Goal: Task Accomplishment & Management: Use online tool/utility

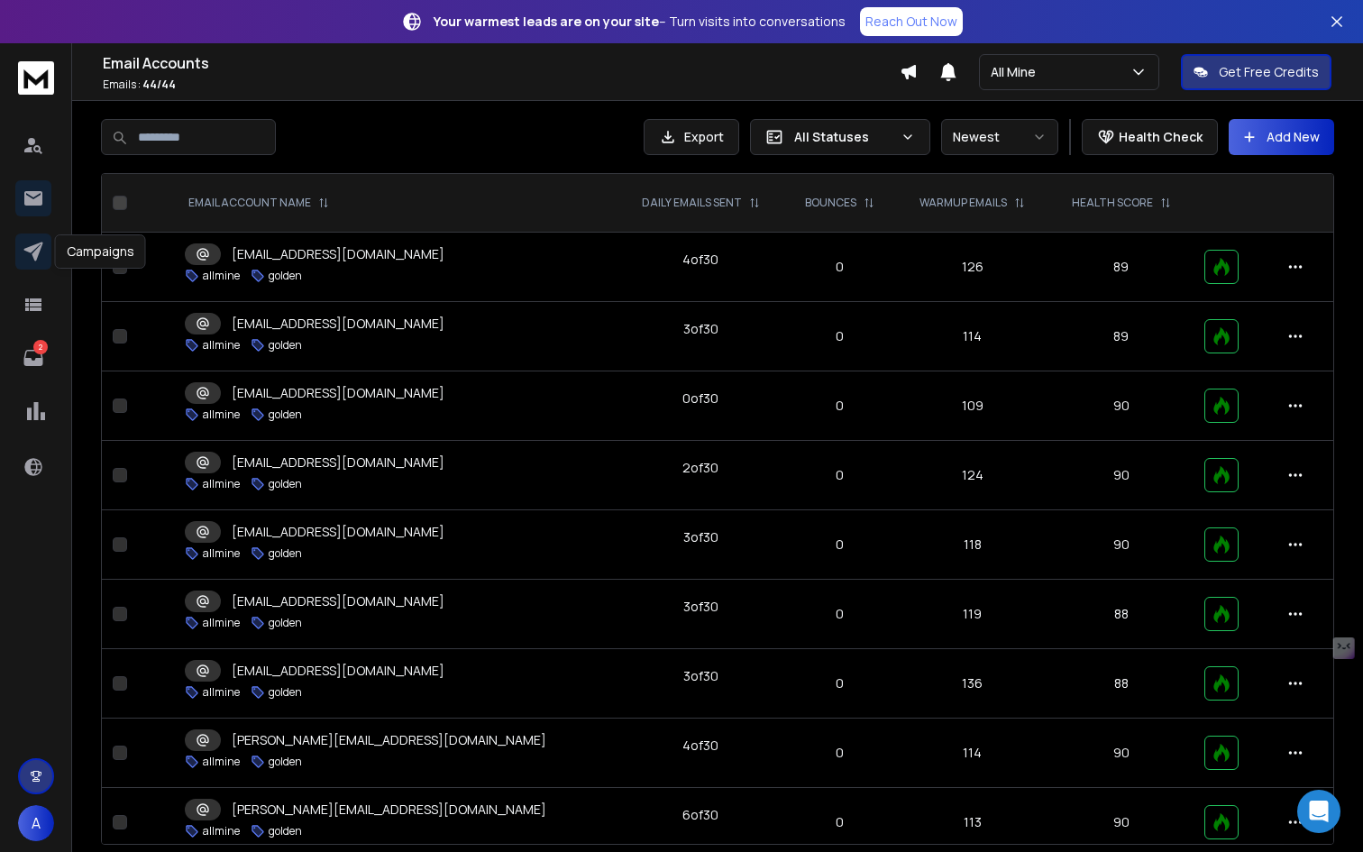
click at [35, 252] on icon at bounding box center [32, 251] width 19 height 19
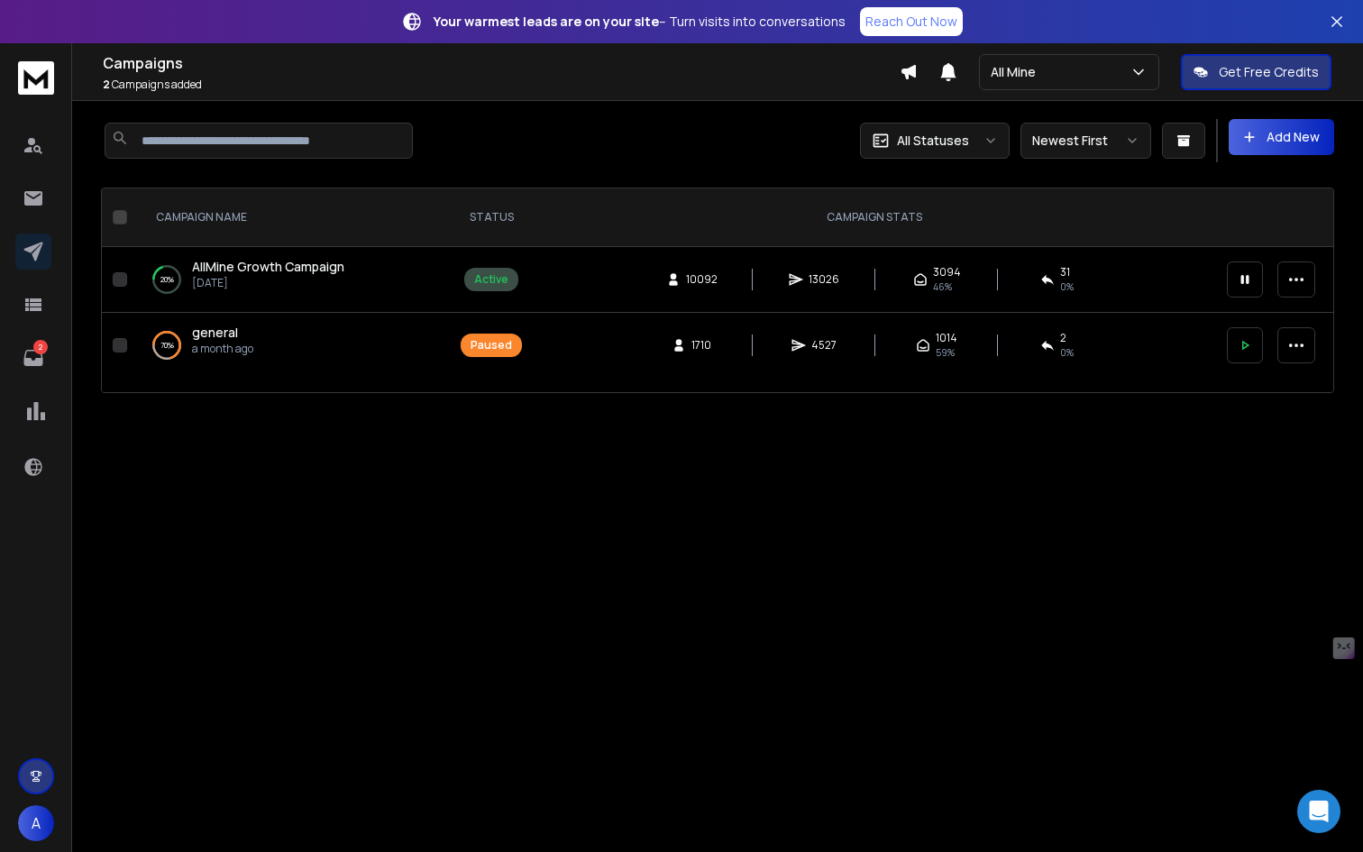
click at [303, 279] on p "[DATE]" at bounding box center [268, 283] width 152 height 14
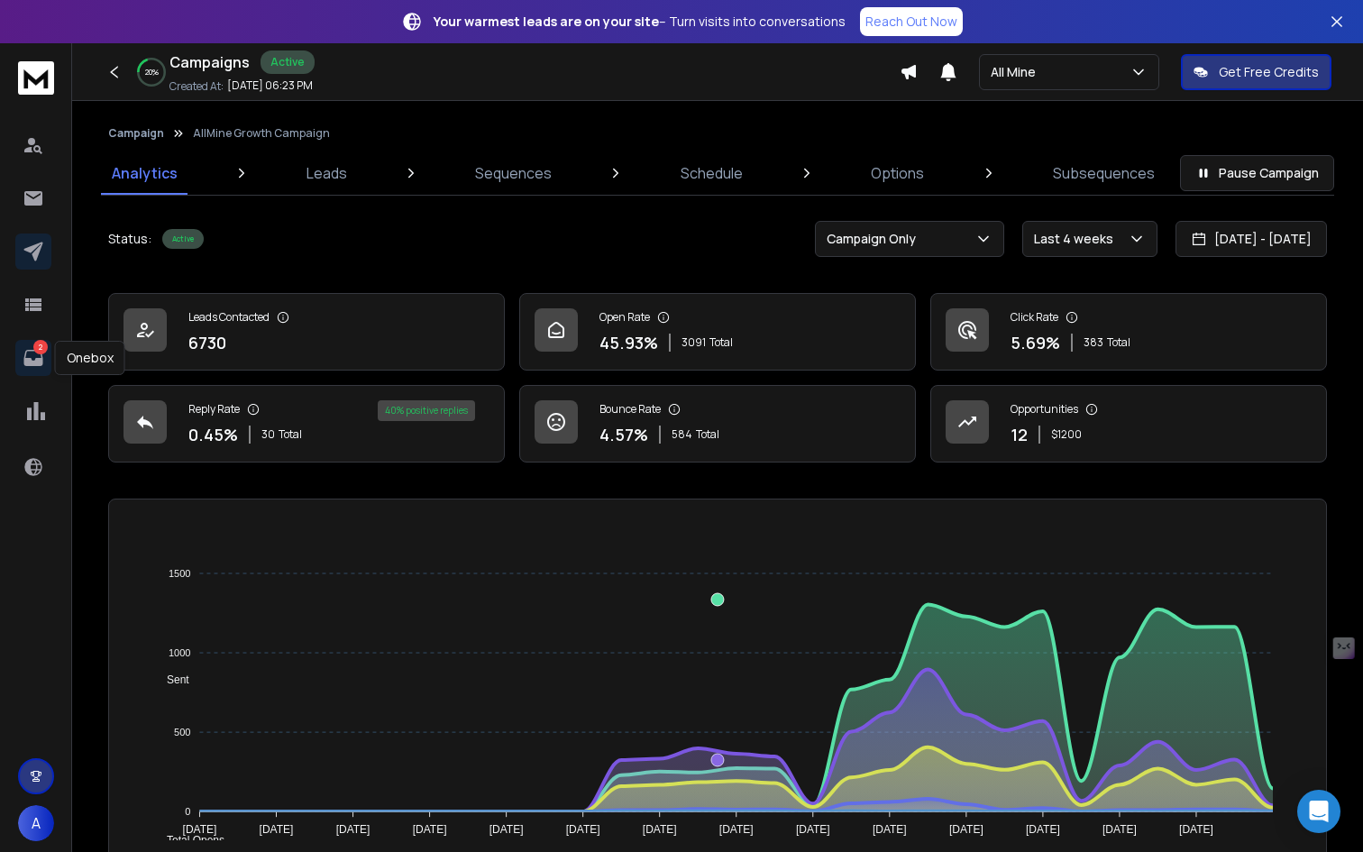
click at [27, 347] on icon at bounding box center [34, 358] width 22 height 22
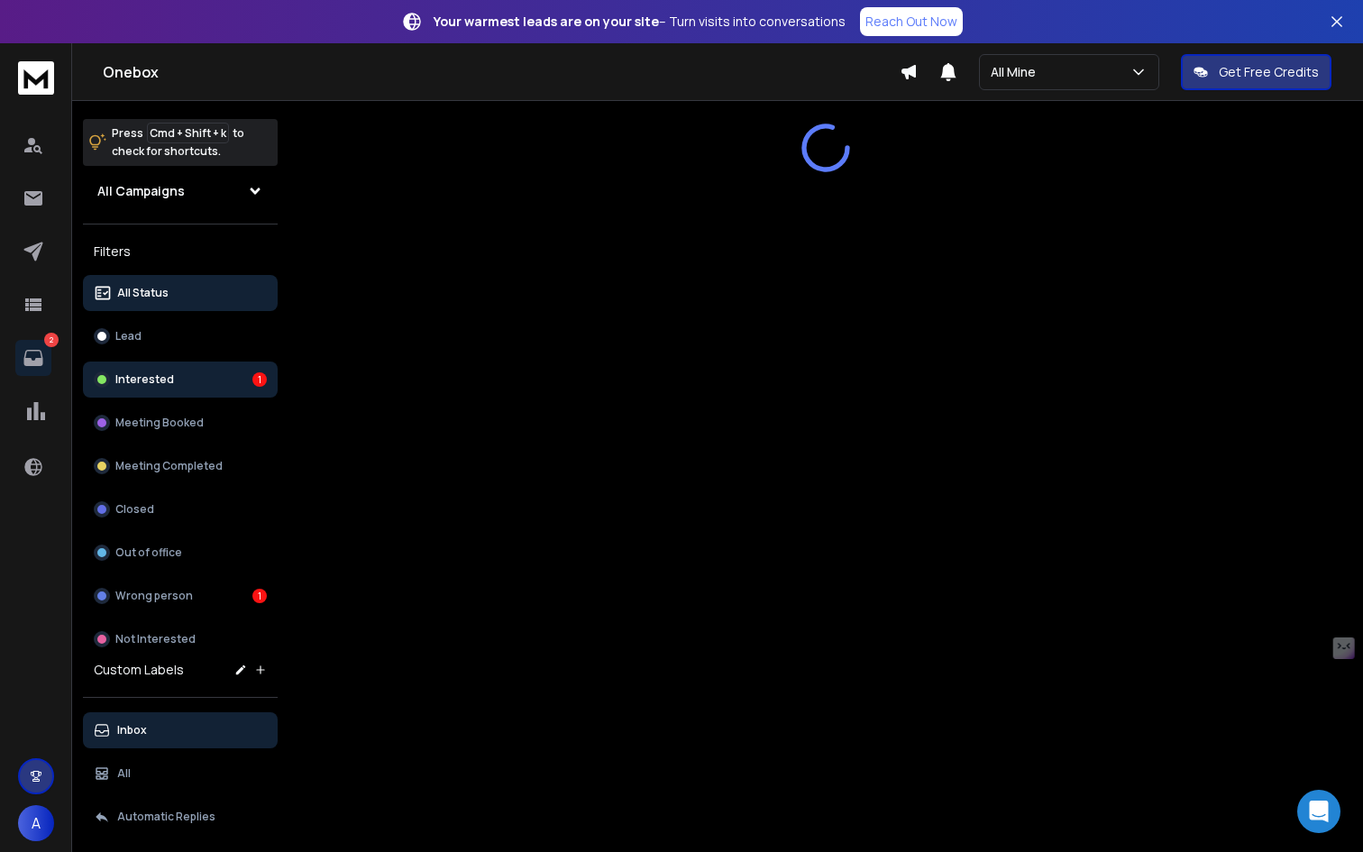
click at [168, 382] on p "Interested" at bounding box center [144, 379] width 59 height 14
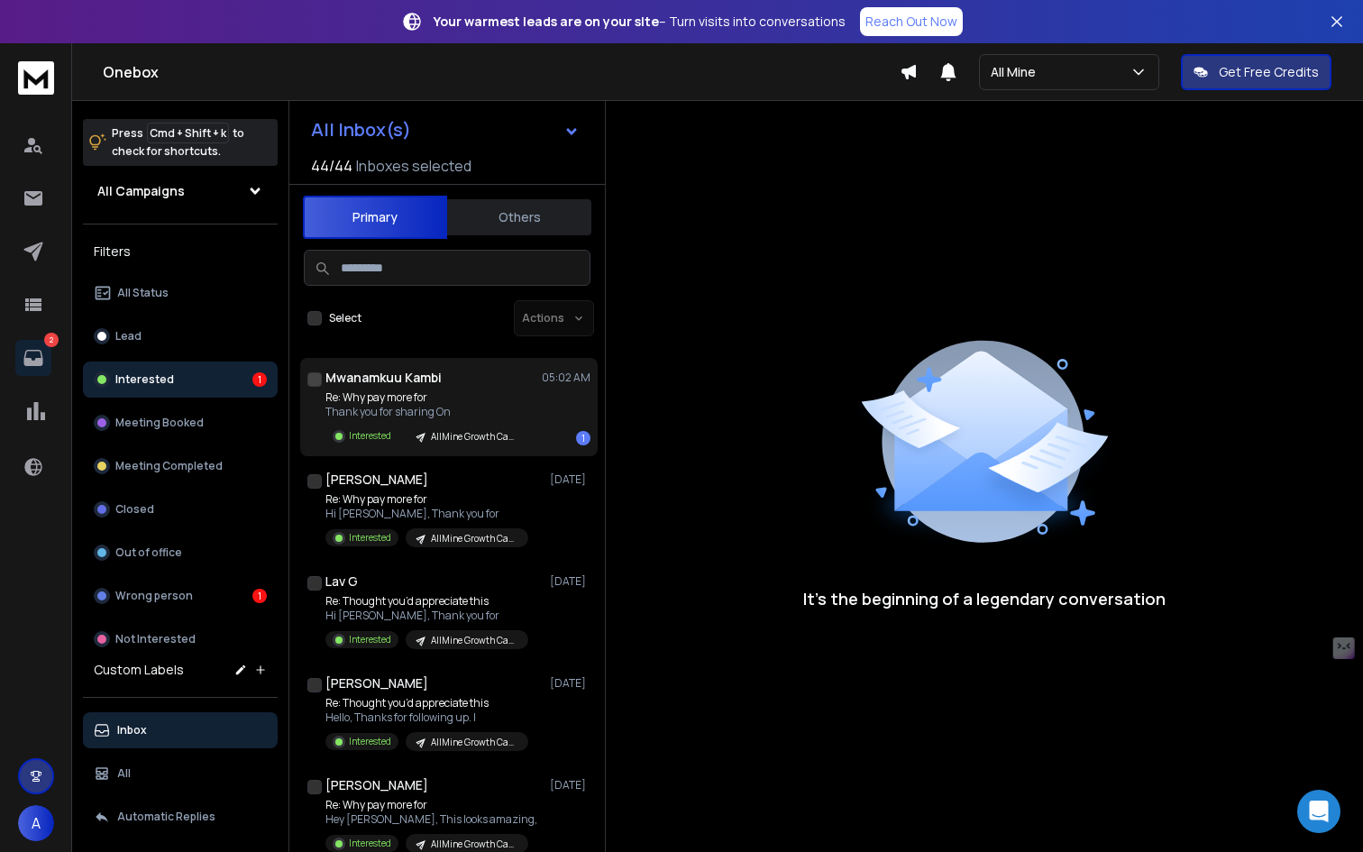
click at [386, 380] on h1 "Mwanamkuu Kambi" at bounding box center [383, 378] width 116 height 18
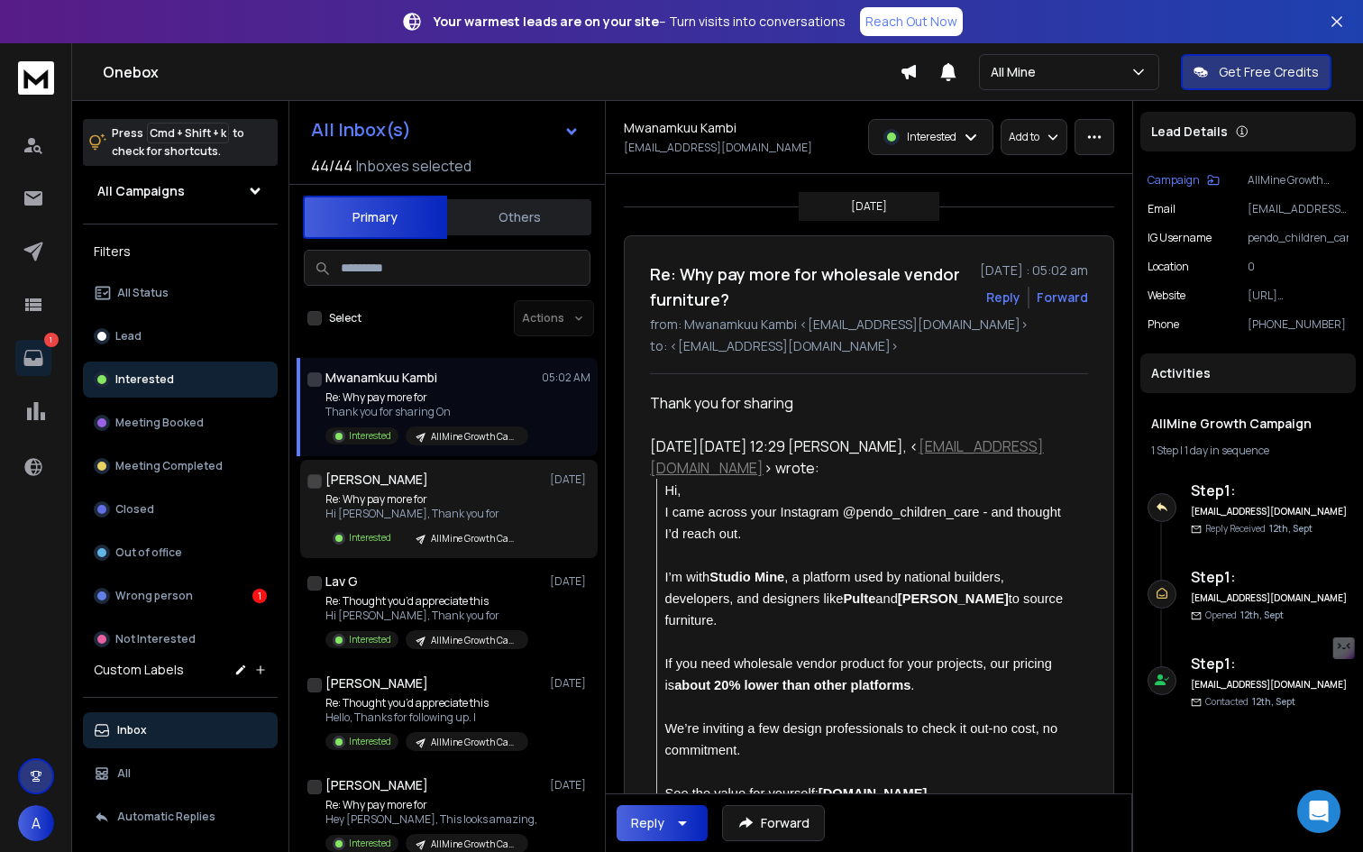
click at [419, 481] on div "[PERSON_NAME] [DATE]" at bounding box center [457, 480] width 265 height 18
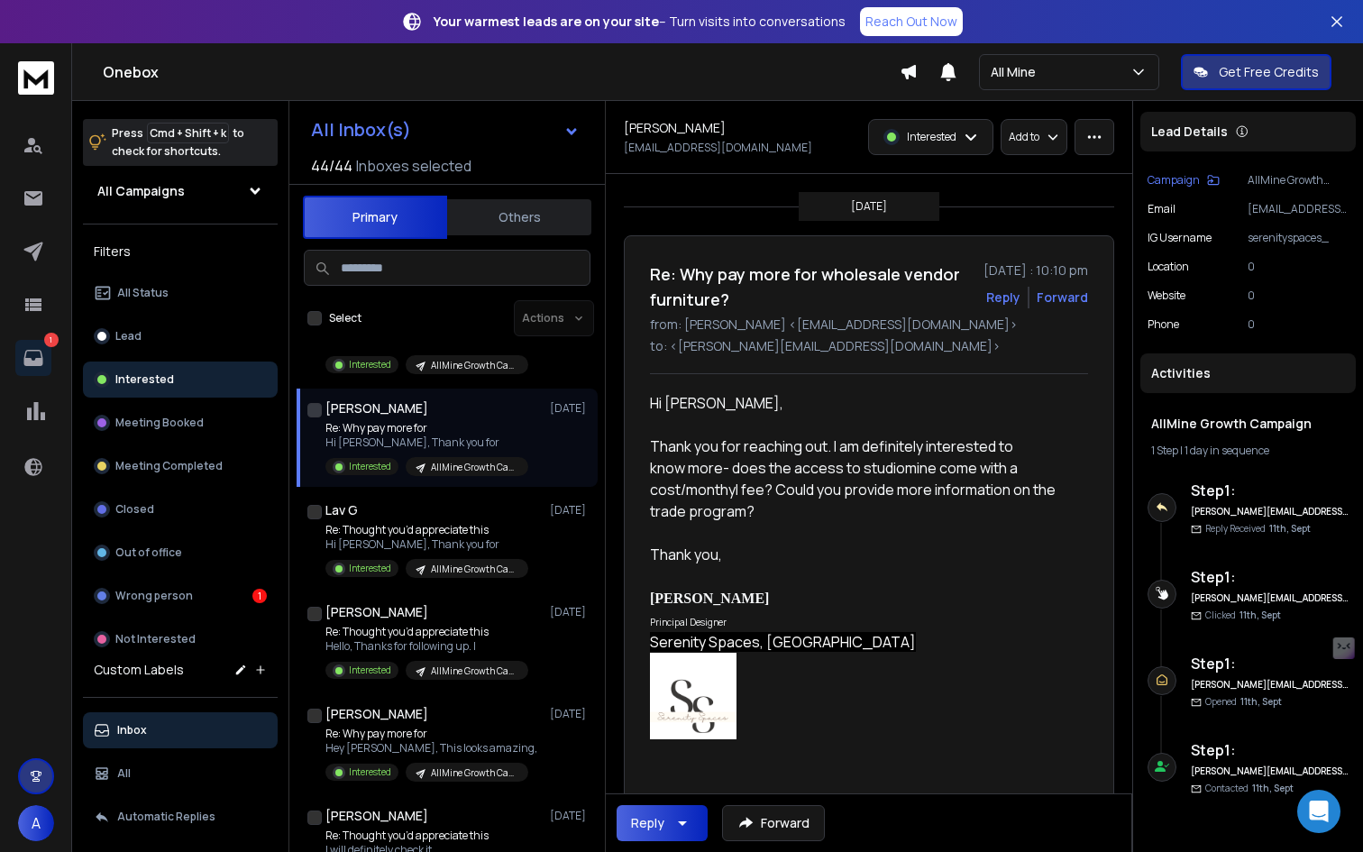
scroll to position [84, 0]
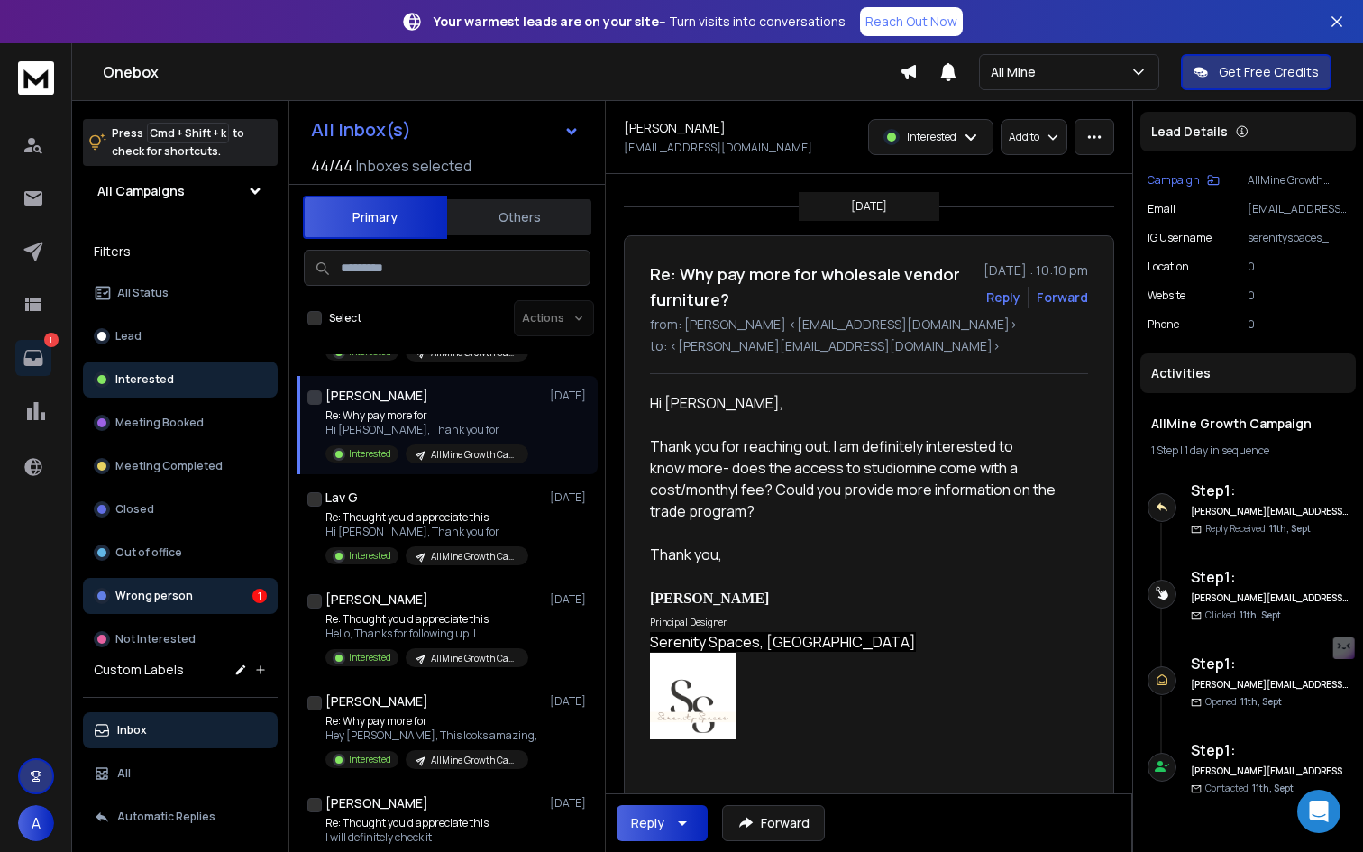
click at [211, 608] on button "Wrong person 1" at bounding box center [180, 596] width 195 height 36
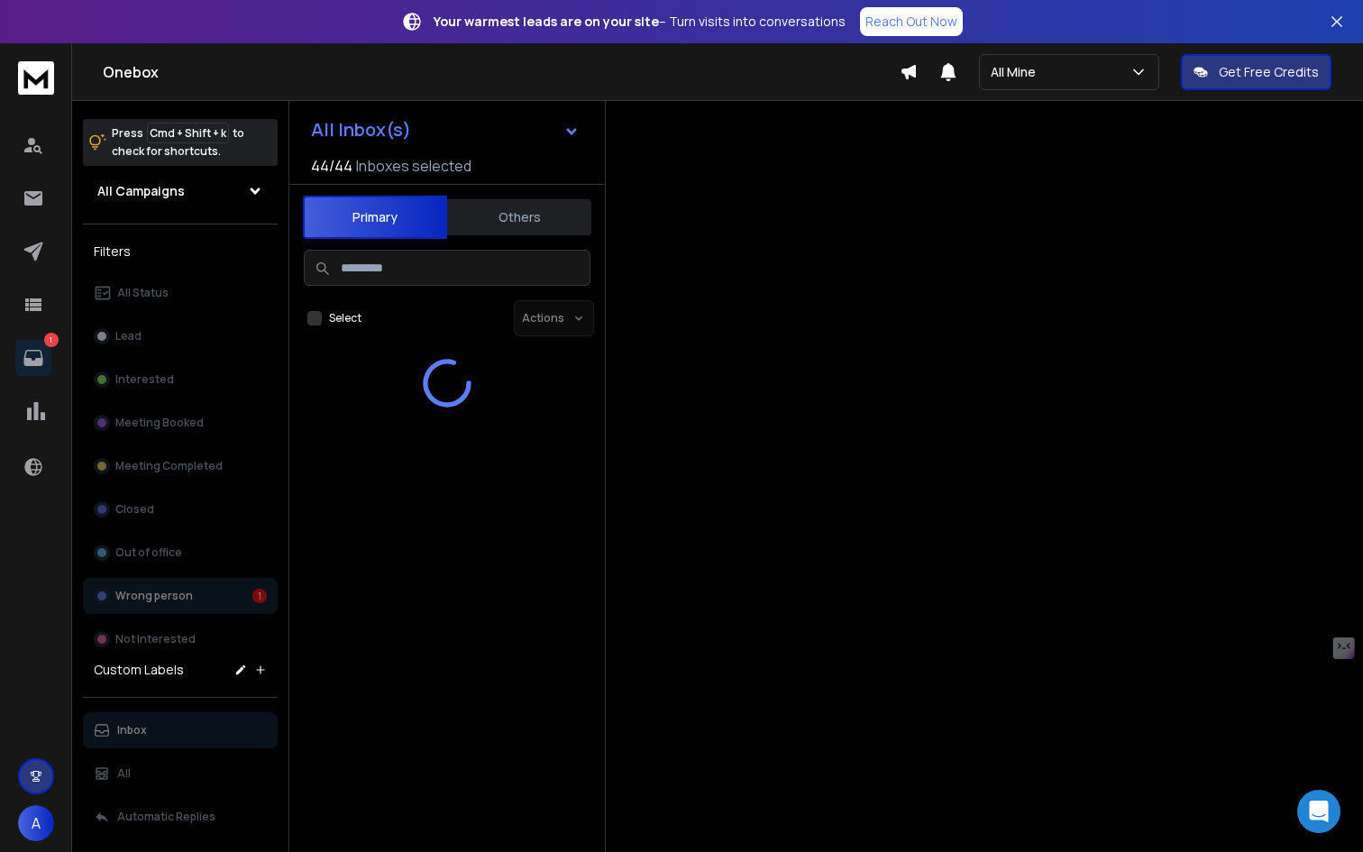
scroll to position [0, 0]
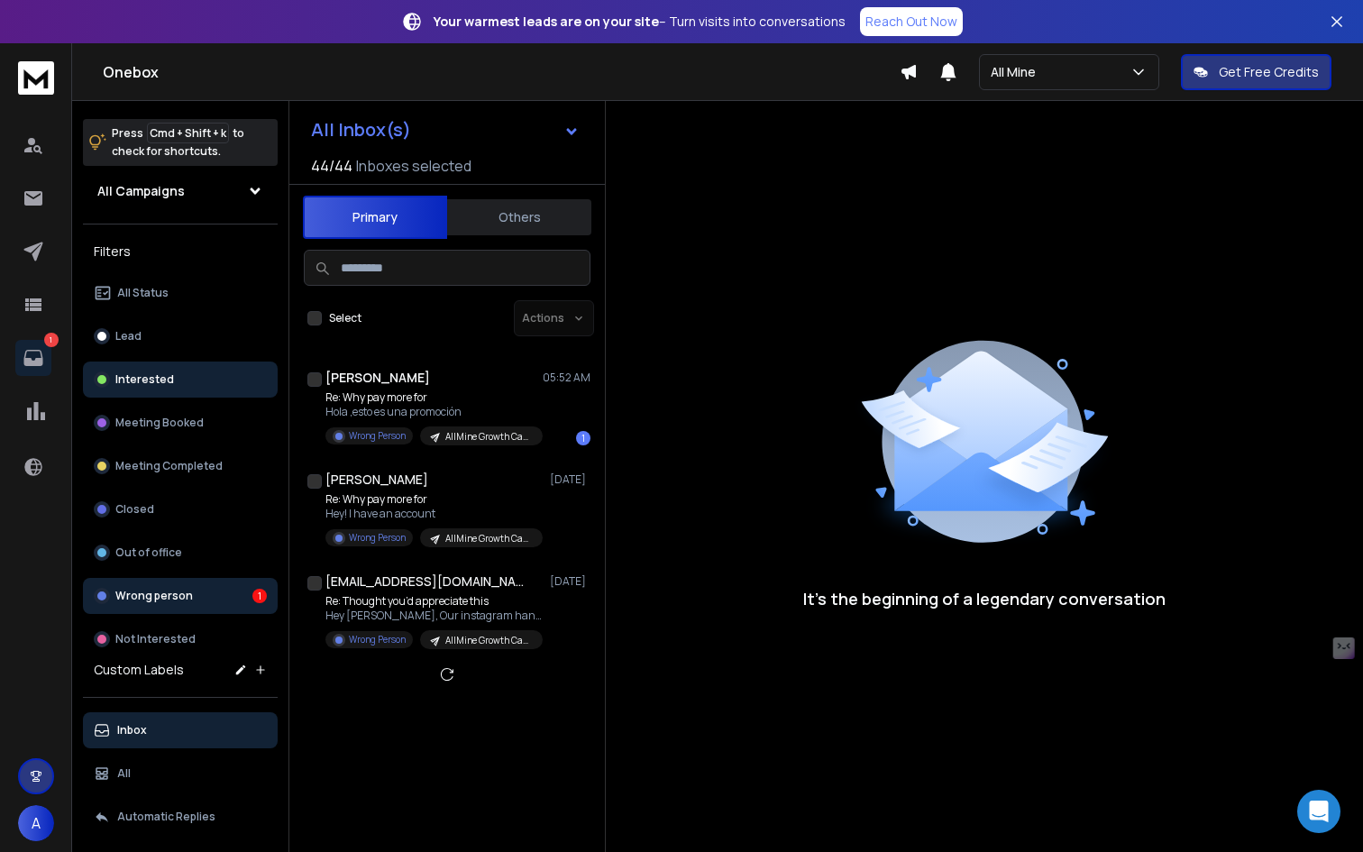
click at [172, 386] on button "Interested" at bounding box center [180, 380] width 195 height 36
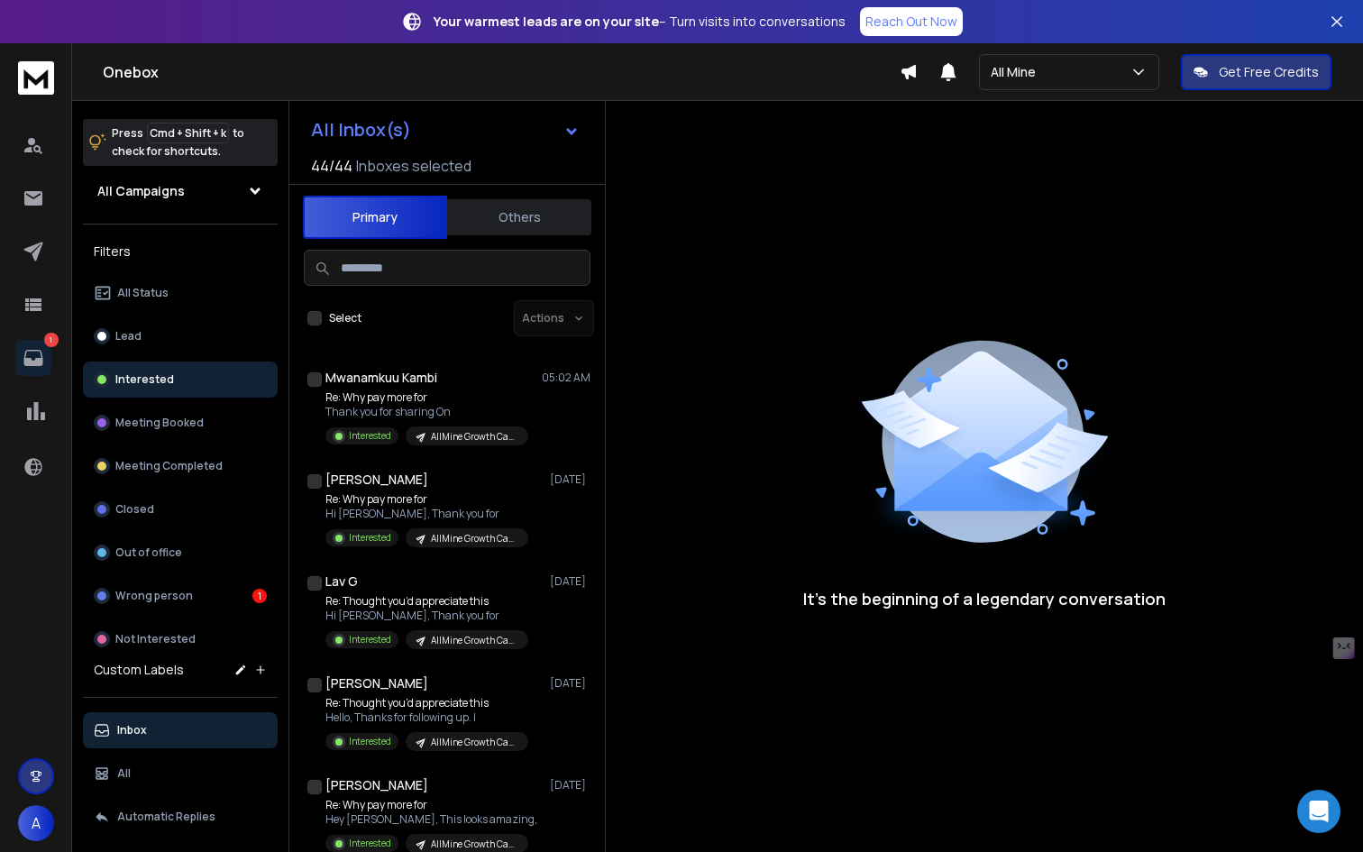
click at [202, 394] on button "Interested" at bounding box center [180, 380] width 195 height 36
click at [202, 600] on button "Wrong person 1" at bounding box center [180, 596] width 195 height 36
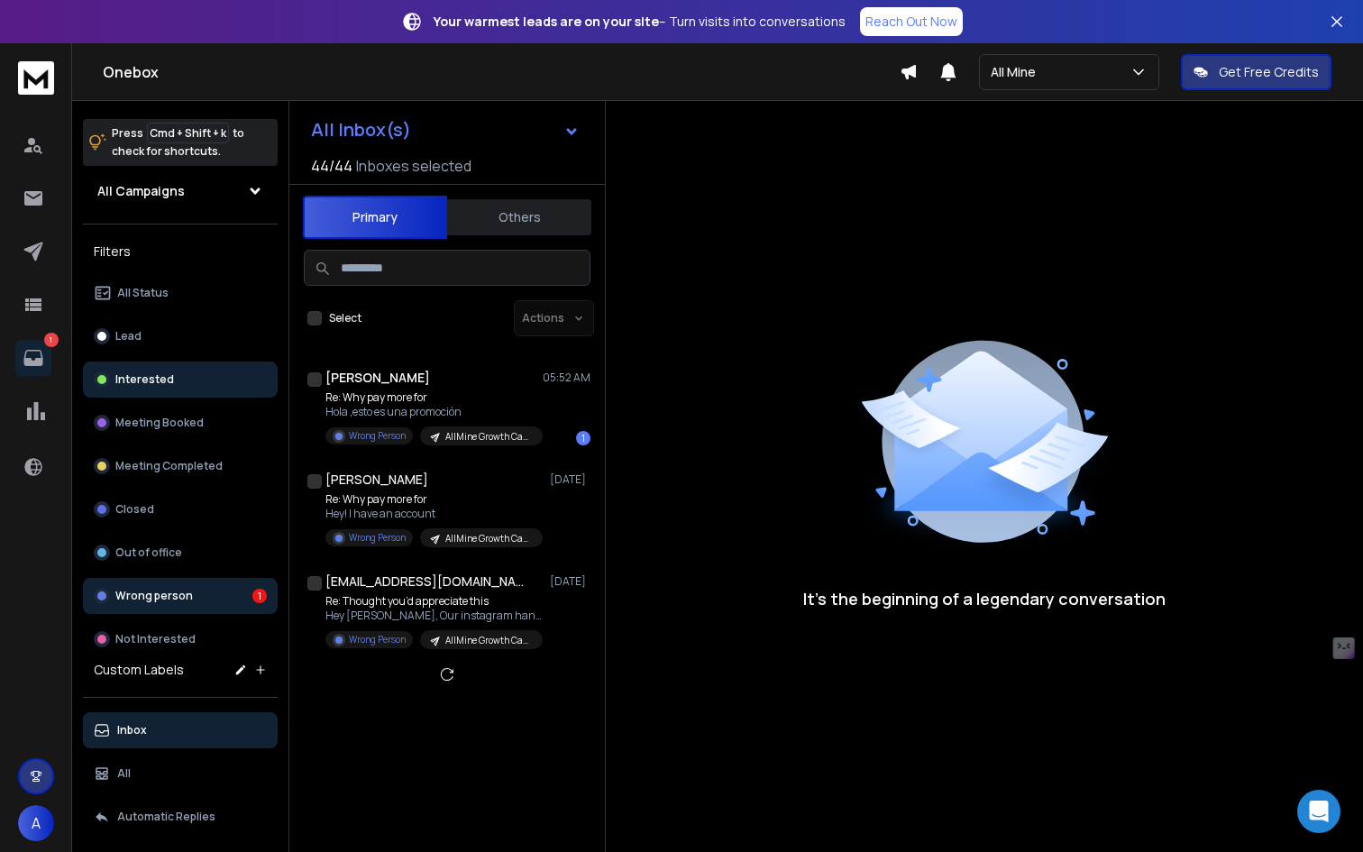
click at [203, 389] on button "Interested" at bounding box center [180, 380] width 195 height 36
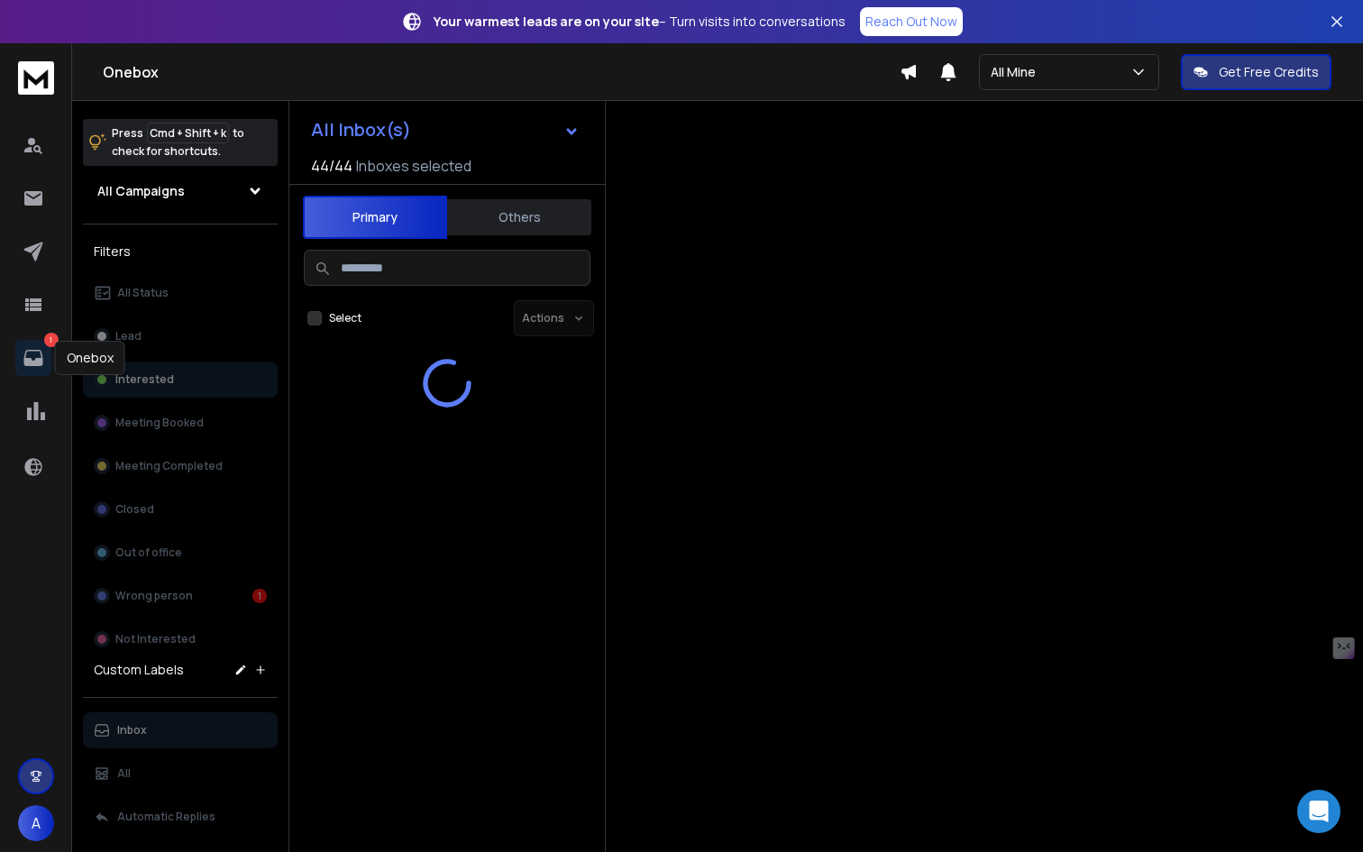
click at [37, 353] on icon at bounding box center [34, 358] width 22 height 22
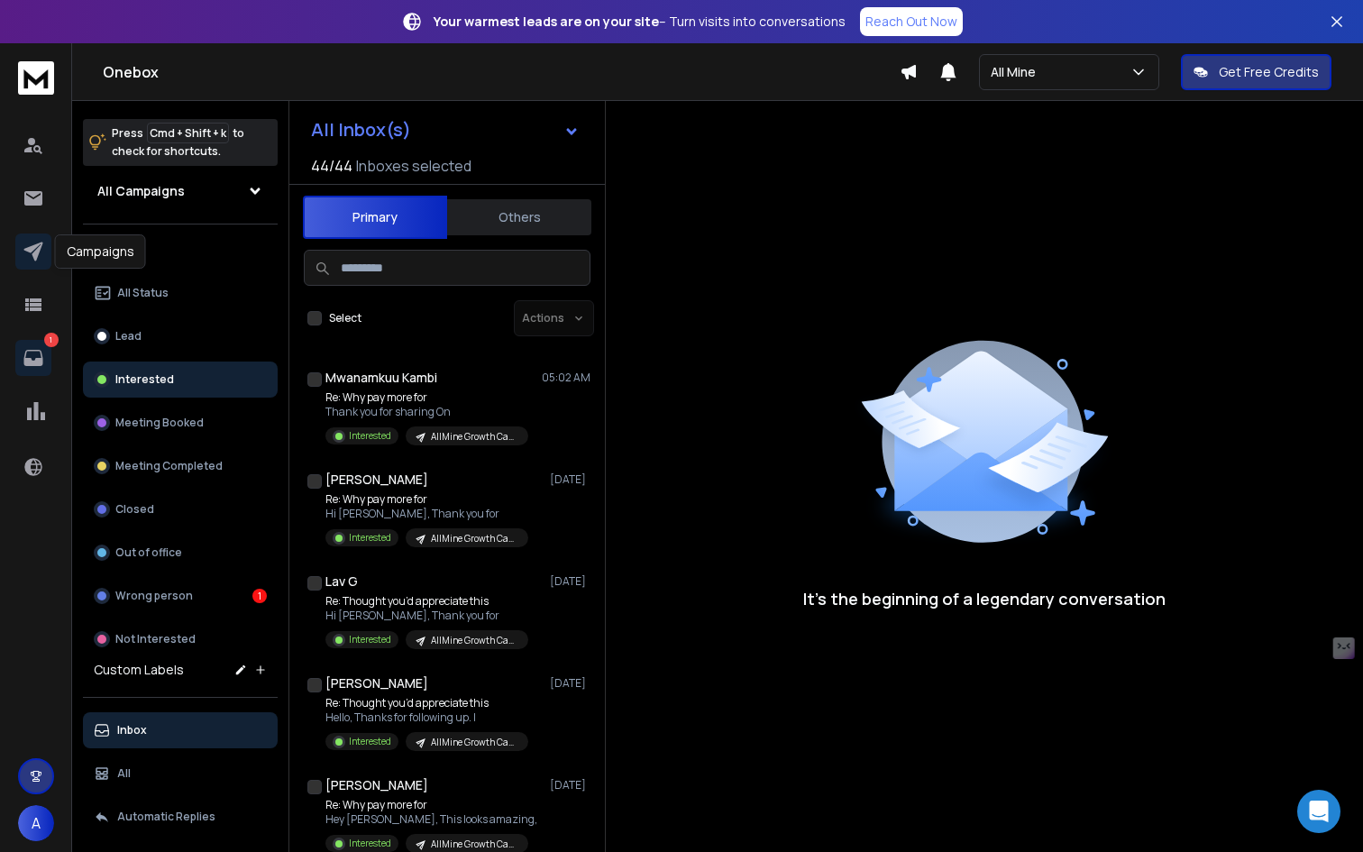
click at [31, 243] on icon at bounding box center [34, 252] width 22 height 22
